Goal: Navigation & Orientation: Find specific page/section

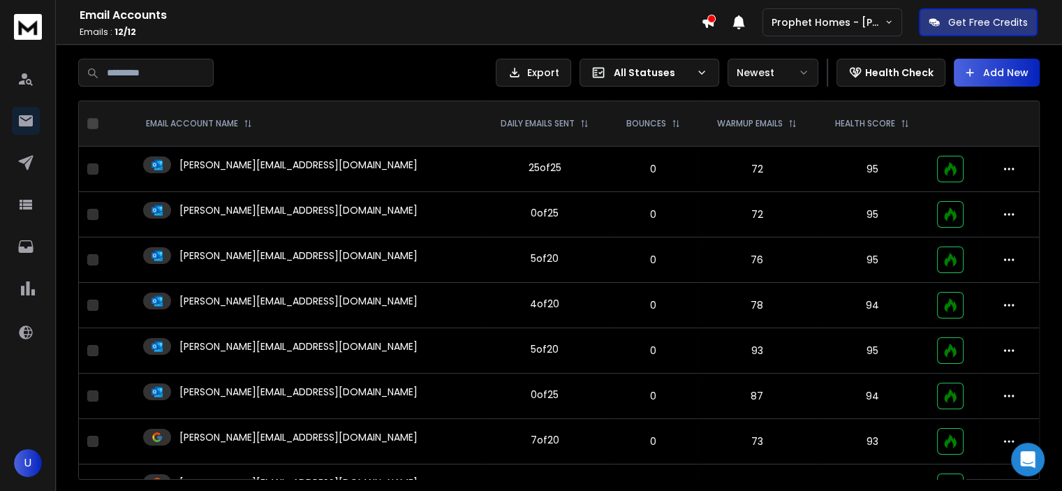
click at [293, 78] on div at bounding box center [282, 73] width 409 height 28
click at [21, 203] on icon at bounding box center [26, 205] width 13 height 10
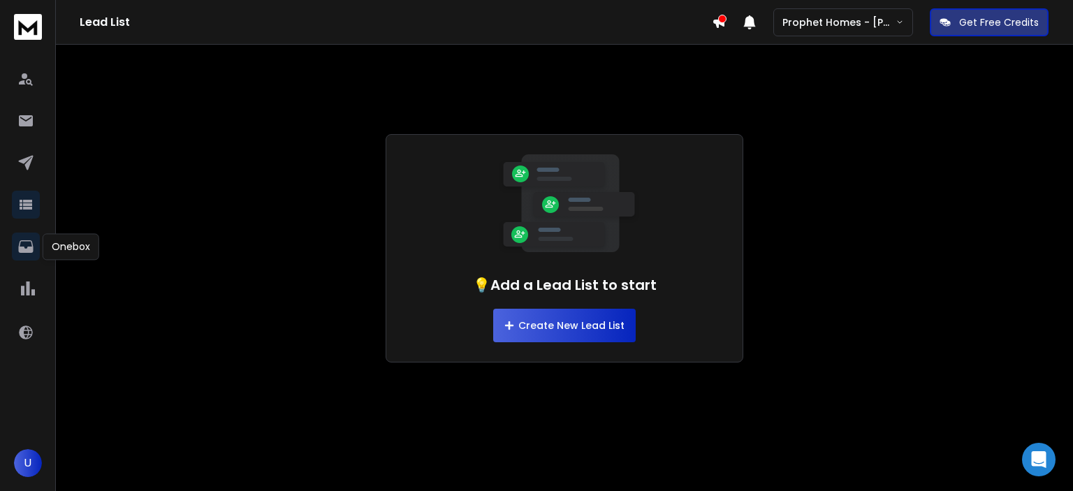
click at [27, 248] on icon at bounding box center [25, 246] width 15 height 13
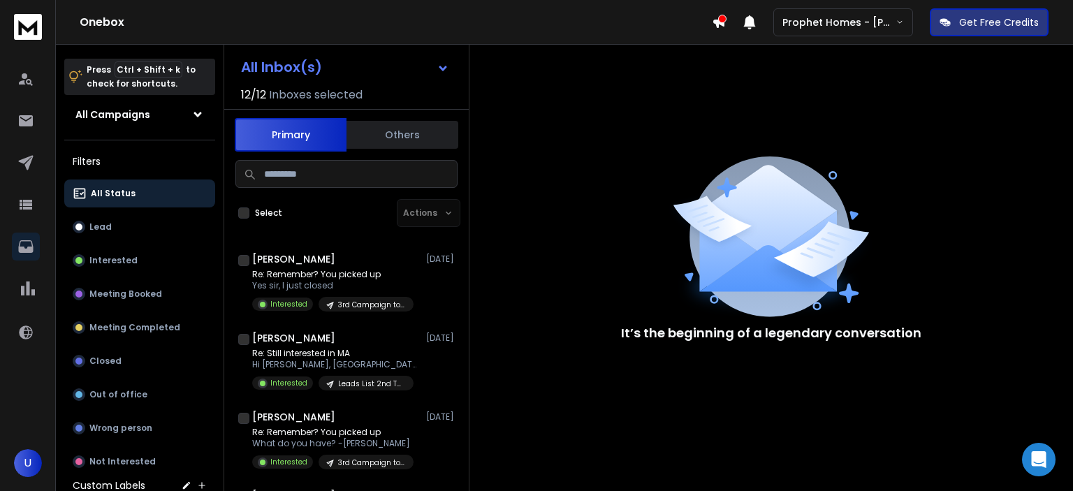
click at [925, 141] on div "It’s the beginning of a legendary conversation" at bounding box center [770, 254] width 603 height 418
click at [536, 172] on div "It’s the beginning of a legendary conversation" at bounding box center [770, 254] width 603 height 418
